Goal: Communication & Community: Answer question/provide support

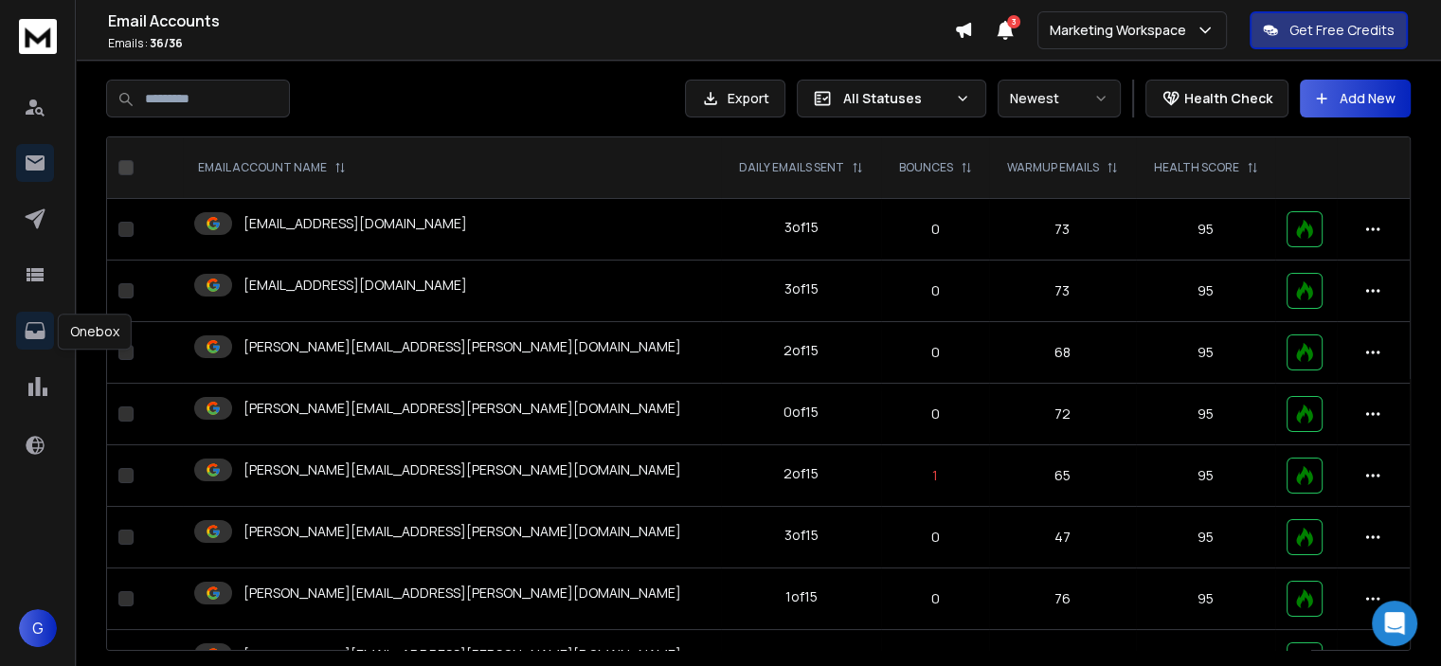
click at [37, 331] on icon at bounding box center [35, 330] width 23 height 23
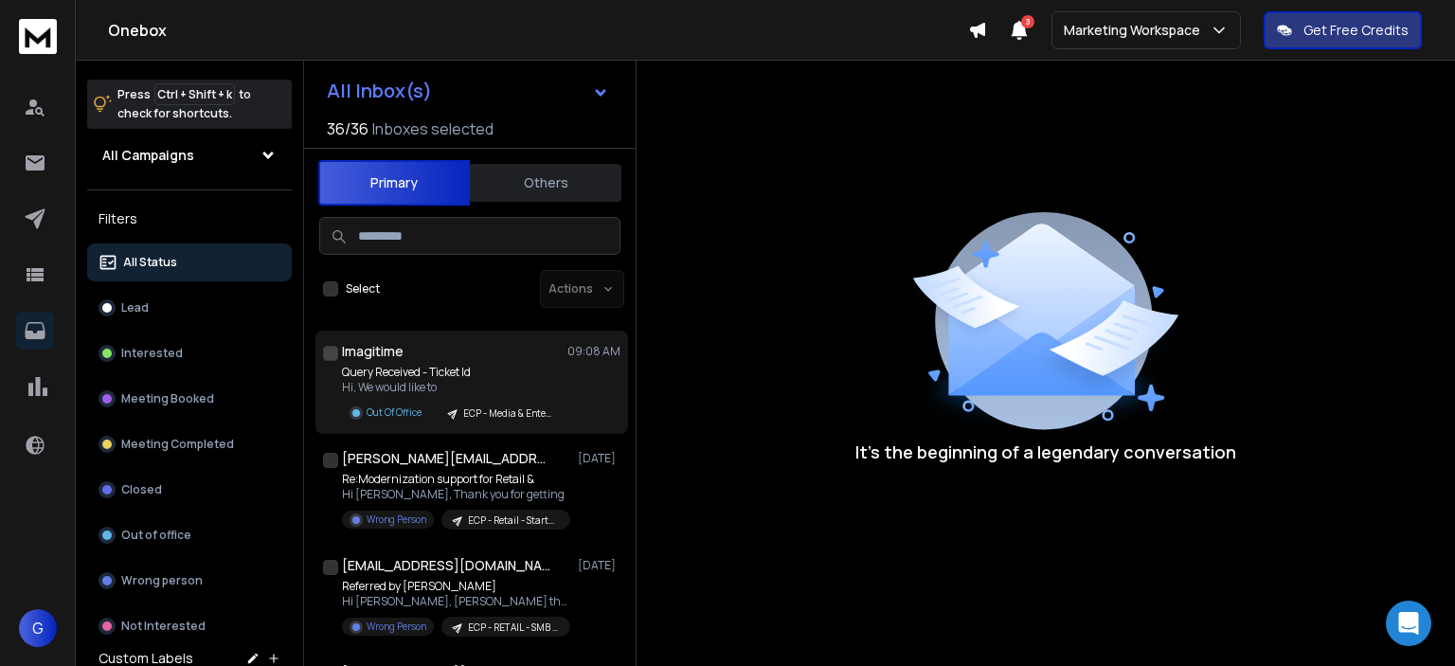
click at [543, 370] on p "Query Received - Ticket Id" at bounding box center [454, 372] width 224 height 15
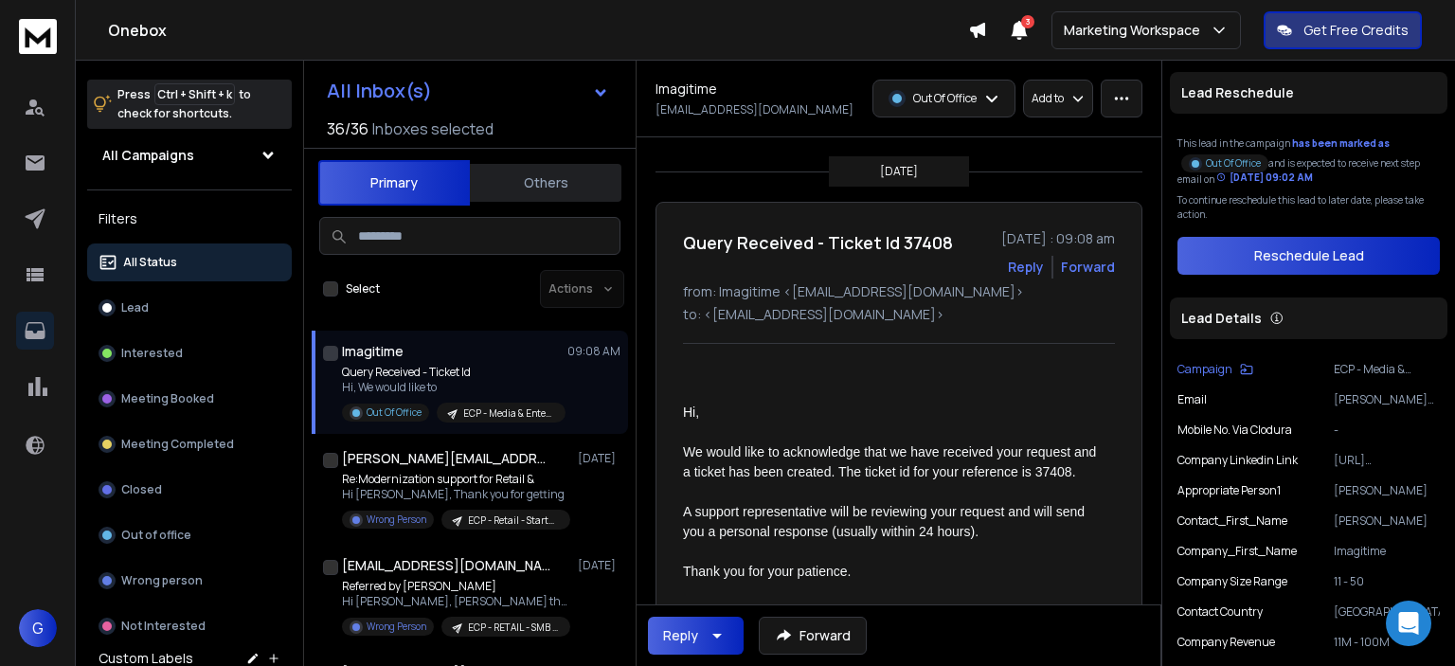
click at [538, 406] on p "ECP - Media & Entertainment SMB | [PERSON_NAME]" at bounding box center [508, 413] width 91 height 14
click at [1406, 372] on p "ECP - Media & Entertainment SMB | [PERSON_NAME]" at bounding box center [1387, 369] width 106 height 15
click at [1396, 371] on p "ECP - Media & Entertainment SMB | [PERSON_NAME]" at bounding box center [1387, 369] width 106 height 15
click at [1401, 370] on p "ECP - Media & Entertainment SMB | [PERSON_NAME]" at bounding box center [1387, 369] width 106 height 15
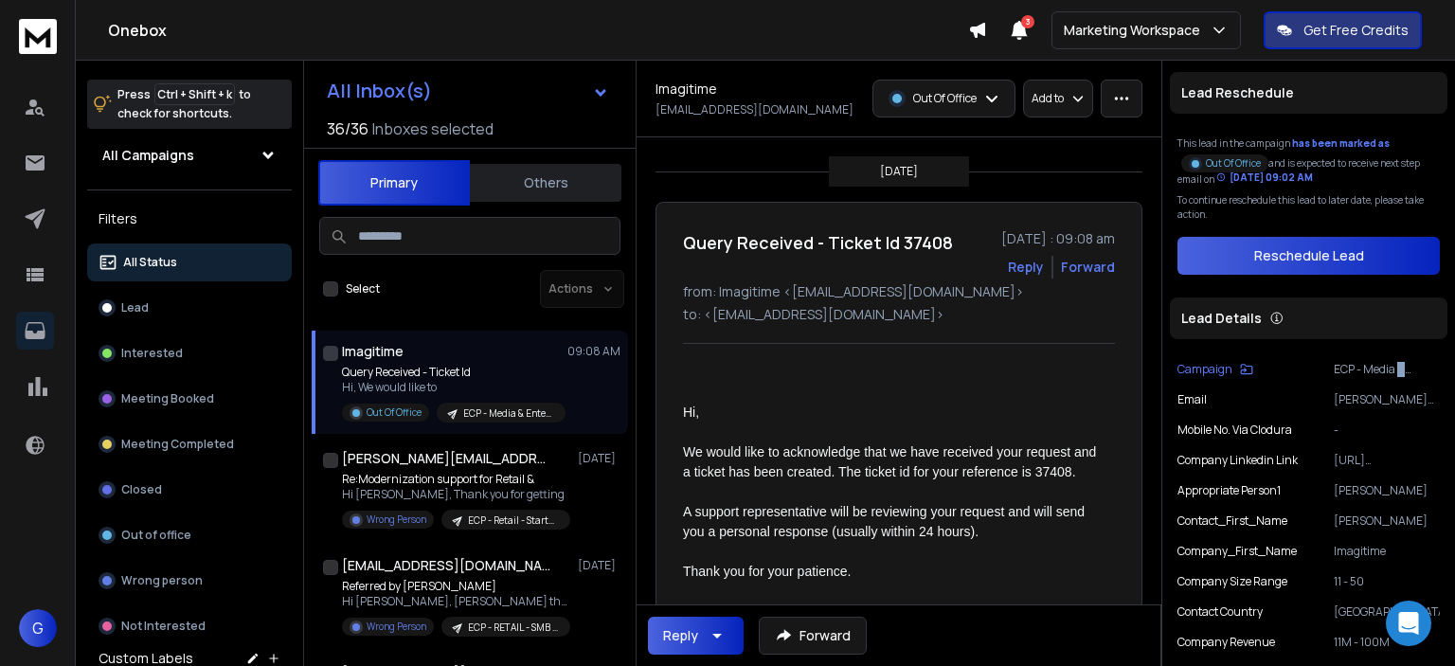
click at [1401, 370] on p "ECP - Media & Entertainment SMB | [PERSON_NAME]" at bounding box center [1387, 369] width 106 height 15
click at [830, 16] on div "Onebox 3 Marketing Workspace Get Free Credits" at bounding box center [727, 30] width 1455 height 61
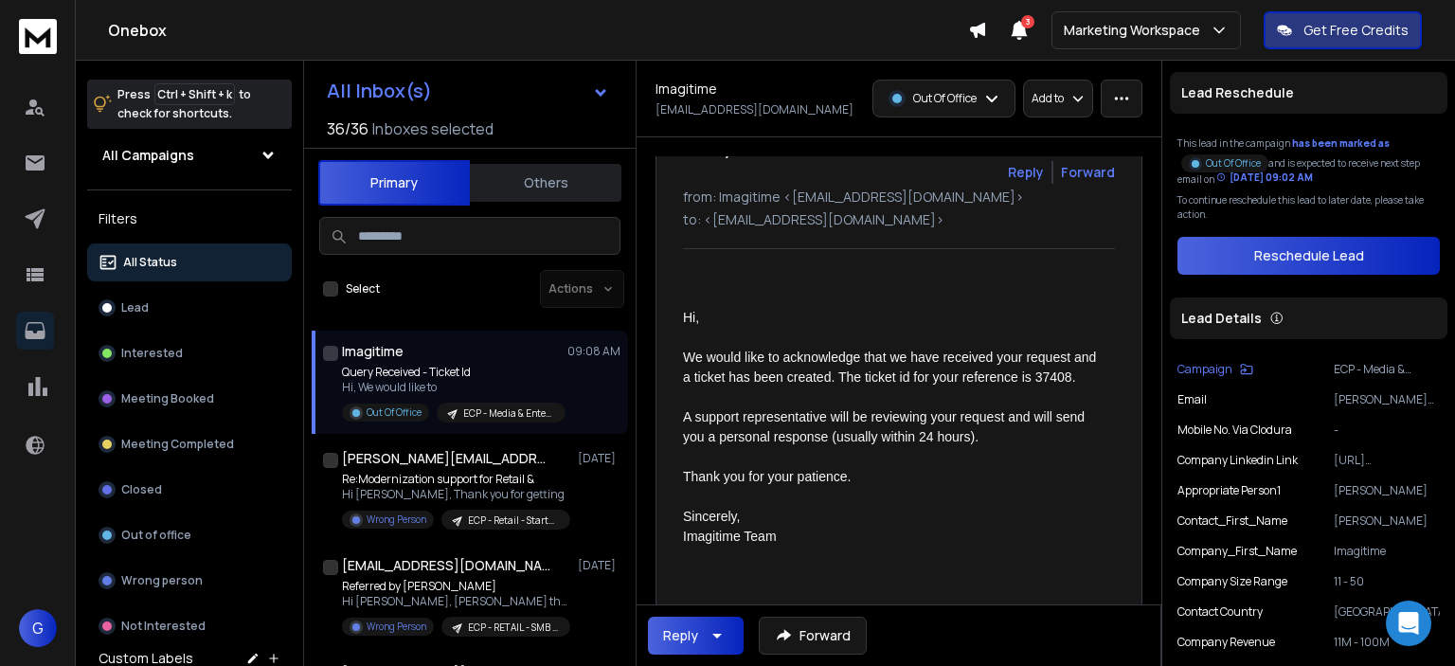
click at [445, 370] on p "Query Received - Ticket Id" at bounding box center [454, 372] width 224 height 15
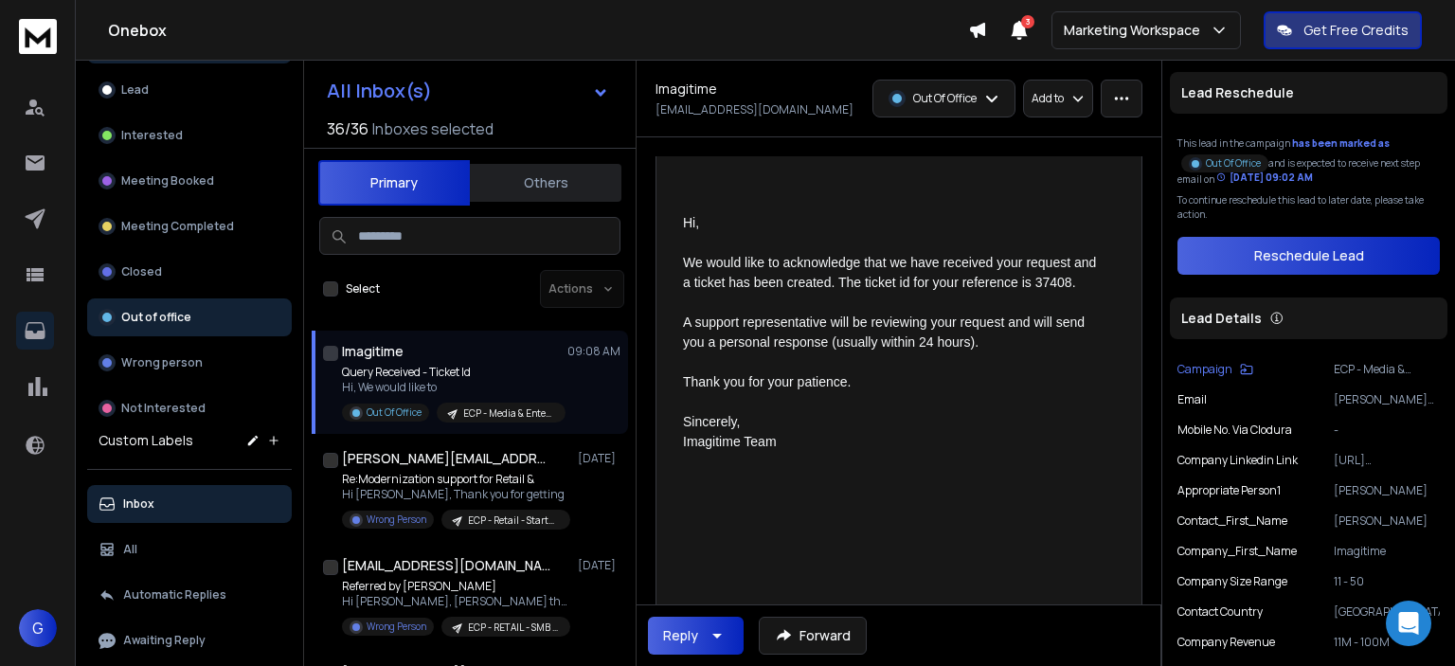
scroll to position [377, 0]
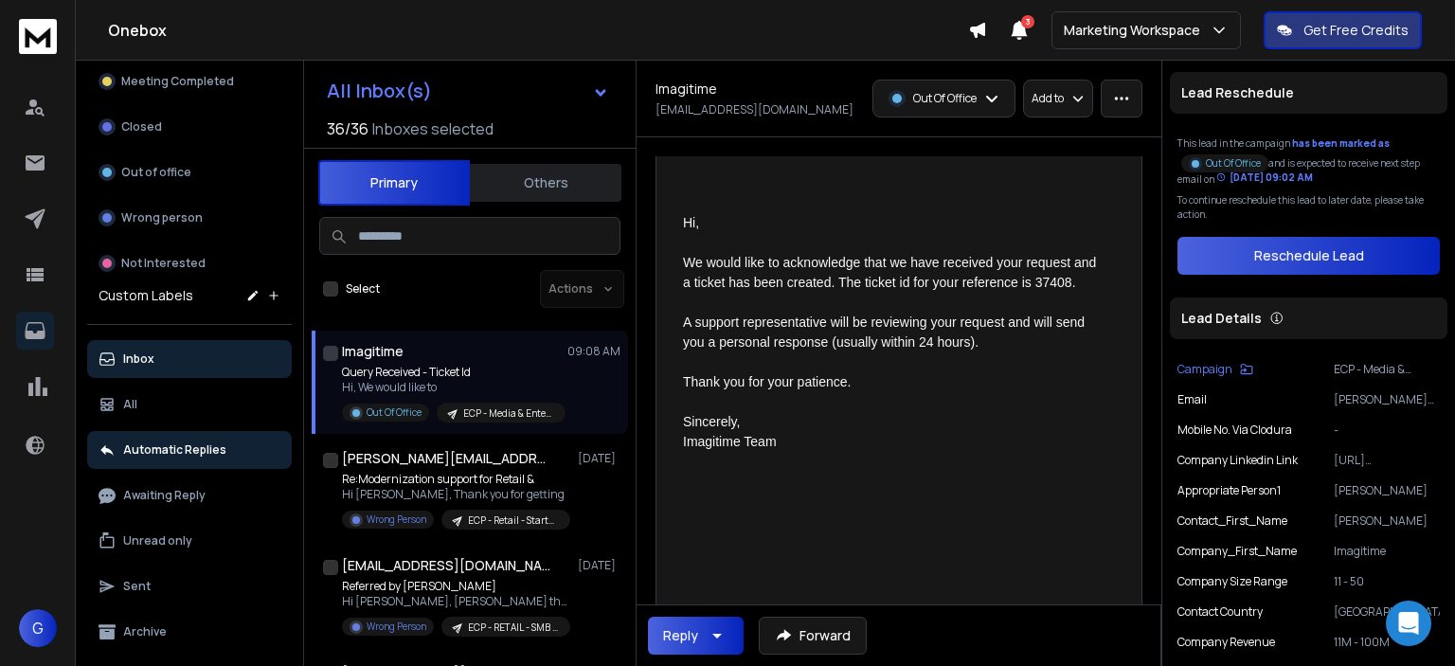
click at [167, 442] on p "Automatic Replies" at bounding box center [174, 449] width 103 height 15
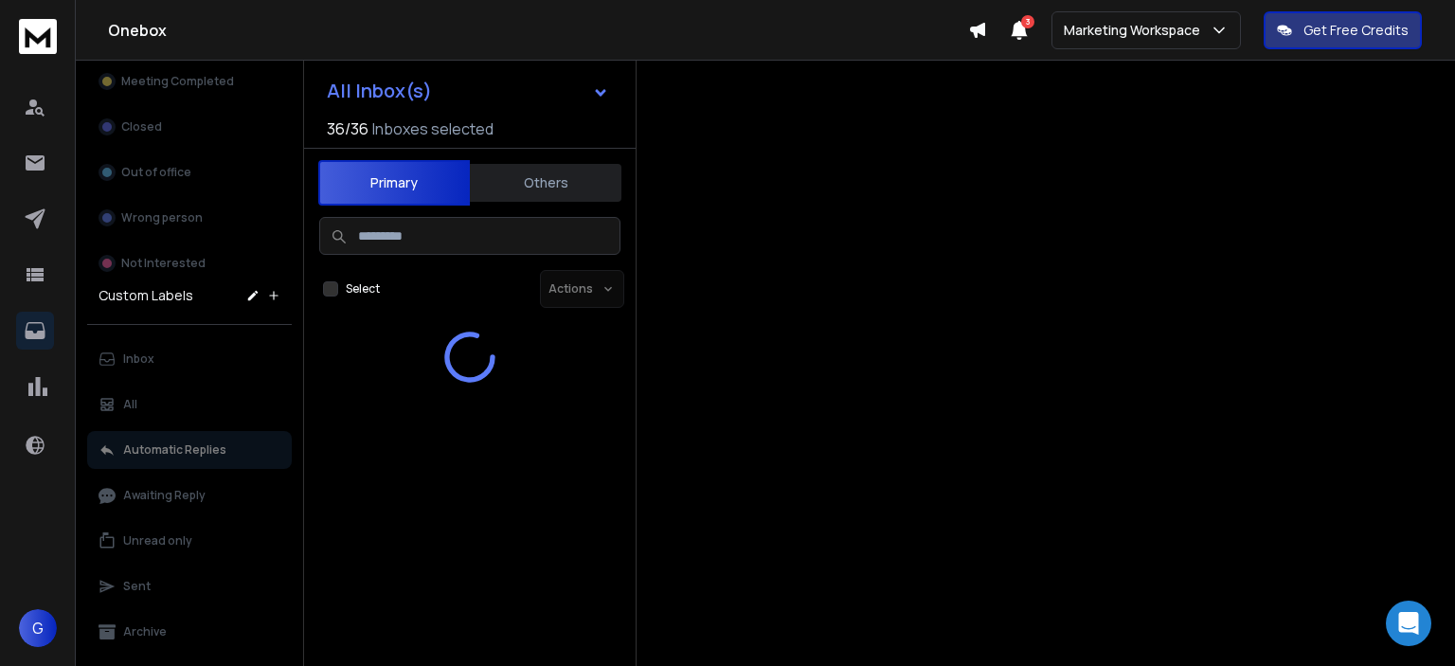
scroll to position [0, 0]
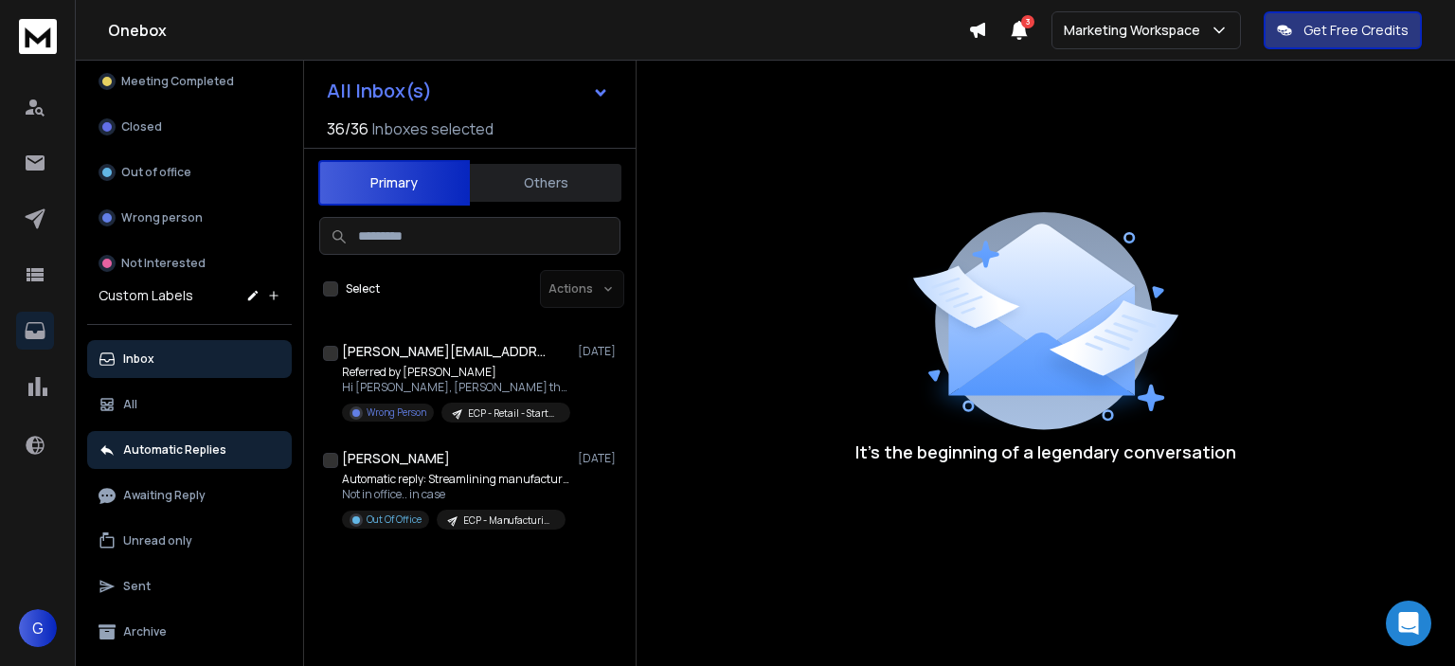
click at [143, 340] on button "Inbox" at bounding box center [189, 359] width 205 height 38
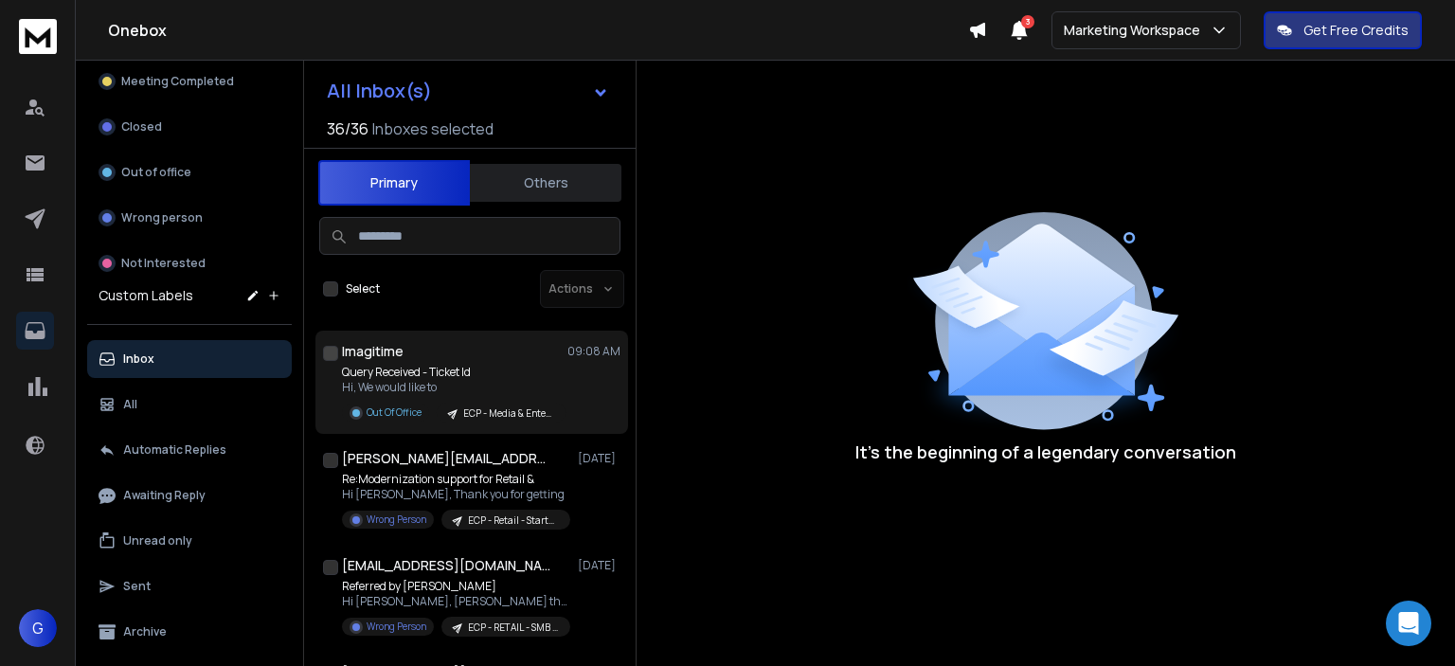
click at [423, 370] on p "Query Received - Ticket Id" at bounding box center [454, 372] width 224 height 15
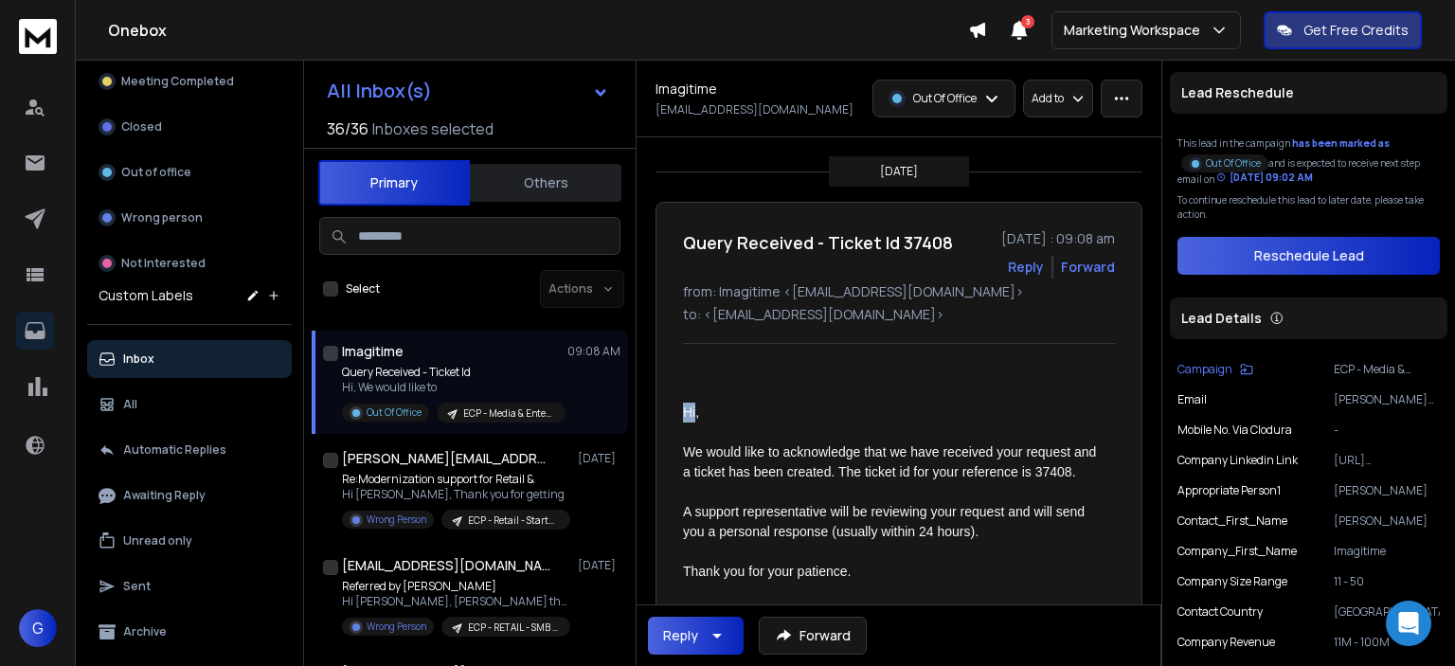
drag, startPoint x: 686, startPoint y: 412, endPoint x: 696, endPoint y: 412, distance: 10.4
click at [696, 412] on p "Hi, We would like to acknowledge that we have received your request and a ticke…" at bounding box center [891, 443] width 417 height 80
click at [698, 412] on p "Hi, We would like to acknowledge that we have received your request and a ticke…" at bounding box center [891, 443] width 417 height 80
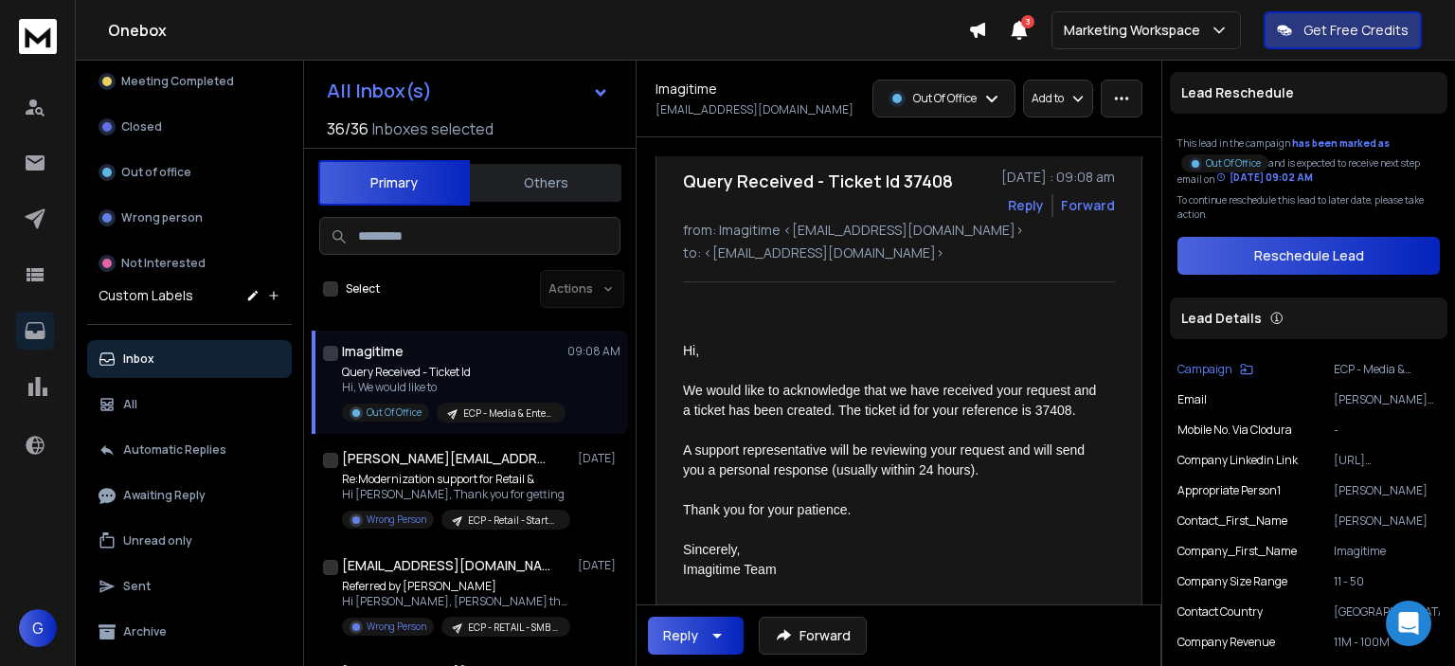
scroll to position [95, 0]
